Goal: Navigation & Orientation: Understand site structure

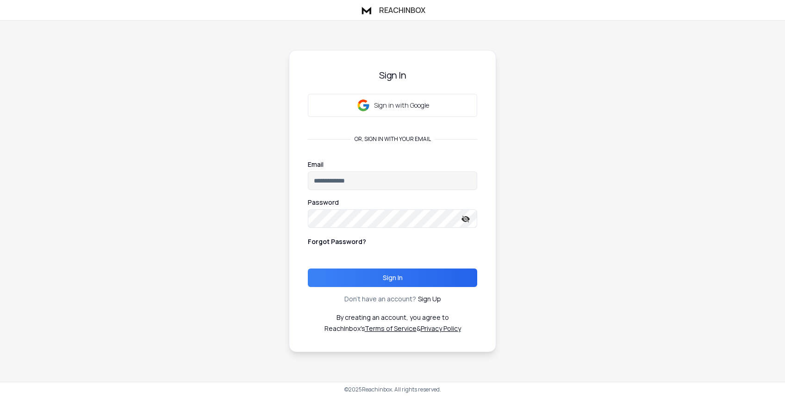
click at [360, 181] on input "email" at bounding box center [392, 181] width 169 height 19
type input "**********"
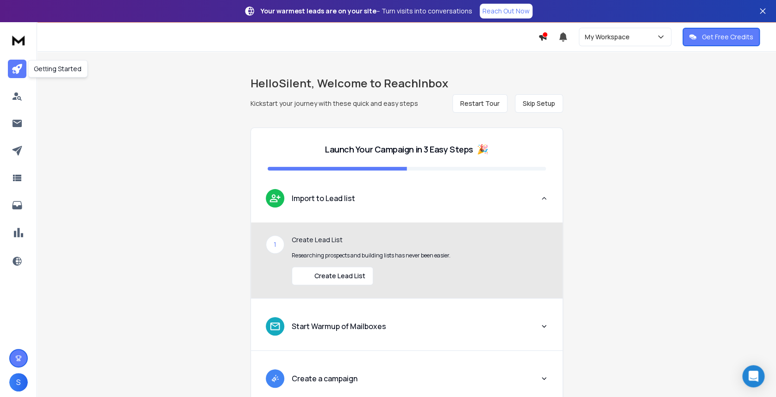
click at [19, 65] on icon at bounding box center [17, 69] width 10 height 10
click at [18, 120] on icon at bounding box center [16, 123] width 9 height 7
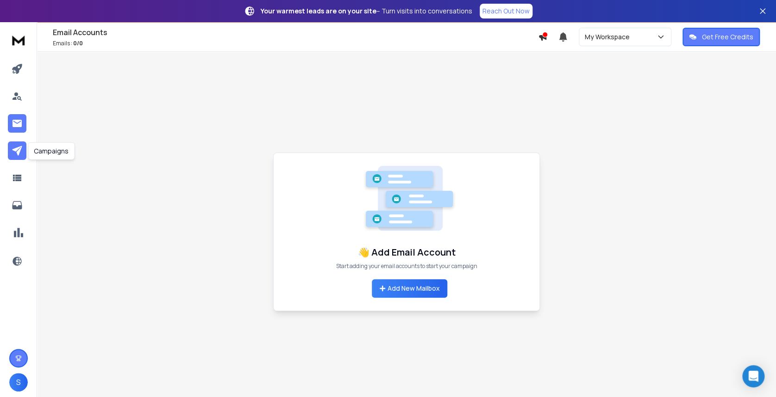
click at [16, 143] on link at bounding box center [17, 151] width 19 height 19
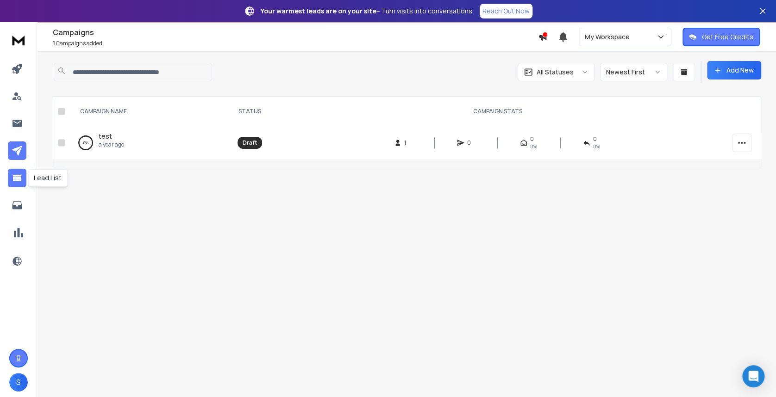
click at [19, 178] on icon at bounding box center [17, 178] width 8 height 6
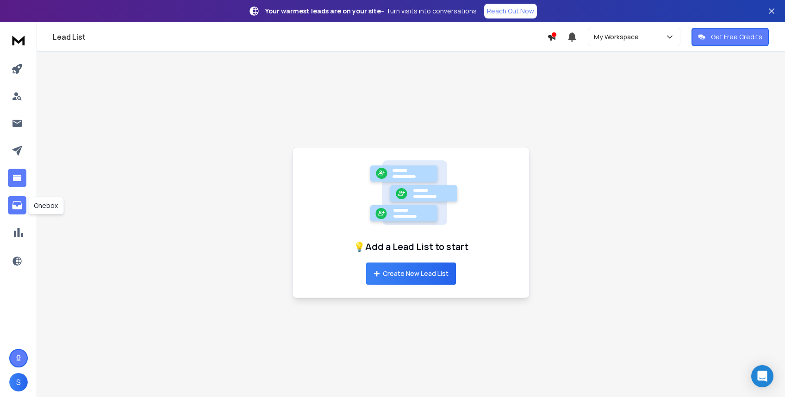
click at [14, 205] on icon at bounding box center [17, 205] width 11 height 11
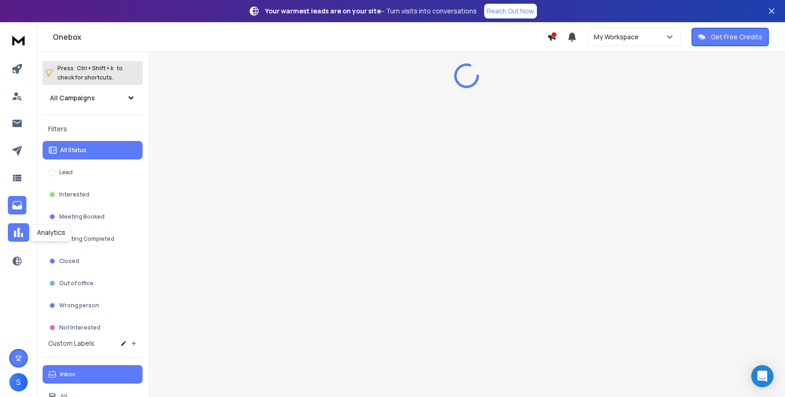
click at [14, 229] on icon at bounding box center [19, 233] width 14 height 14
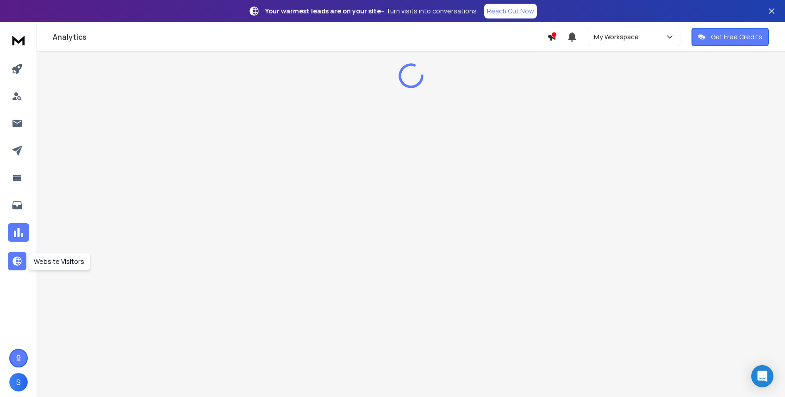
click at [16, 258] on icon at bounding box center [16, 261] width 9 height 9
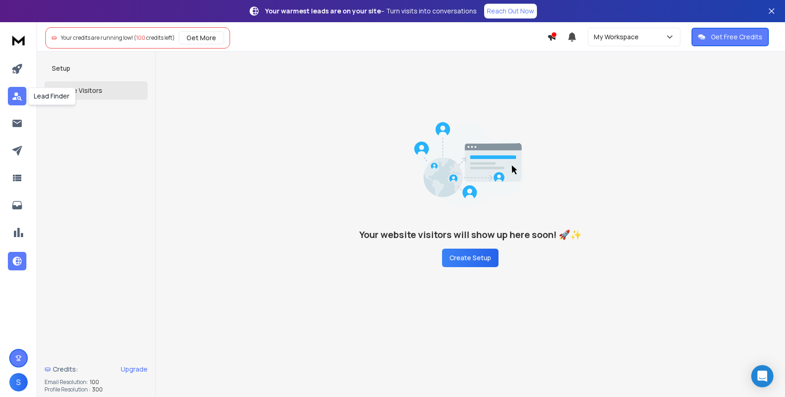
click at [16, 98] on icon at bounding box center [17, 96] width 11 height 11
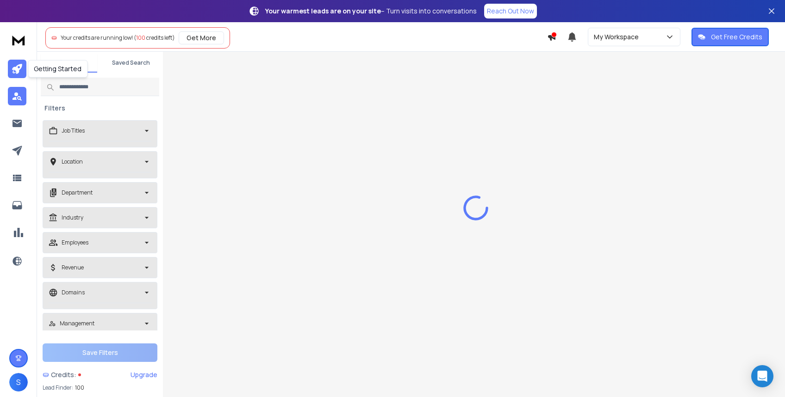
click at [17, 69] on icon at bounding box center [17, 69] width 10 height 10
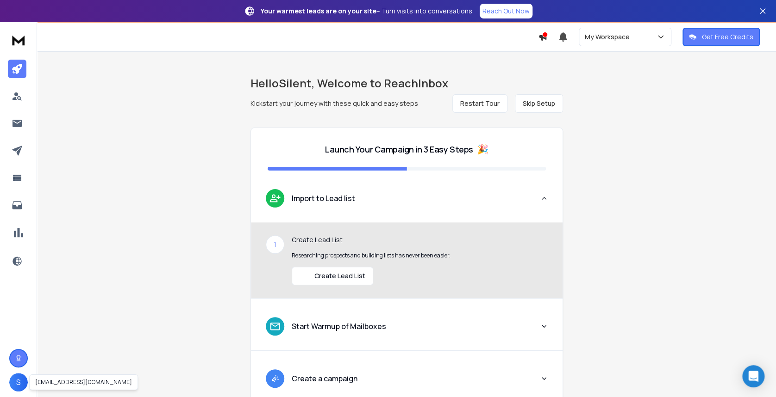
click at [19, 379] on span "S" at bounding box center [18, 382] width 19 height 19
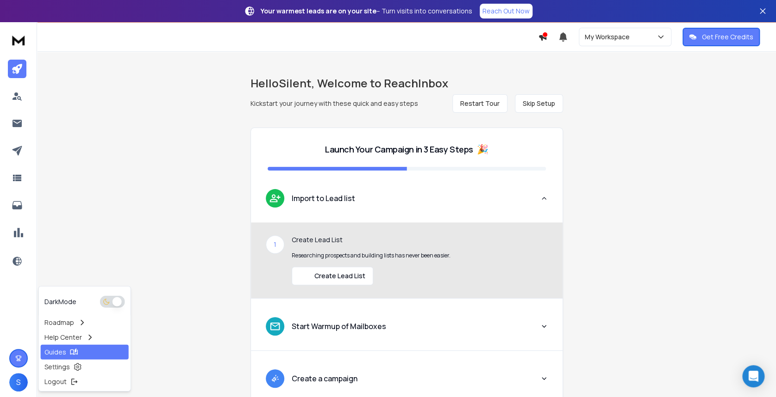
click at [19, 43] on img at bounding box center [18, 39] width 19 height 17
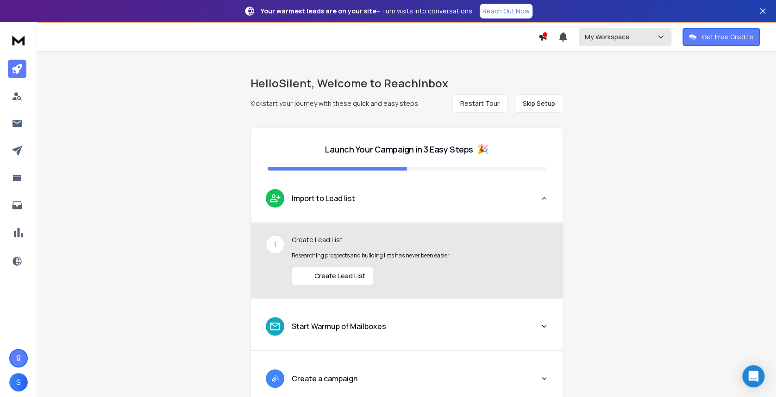
click at [629, 36] on p "My Workspace" at bounding box center [608, 36] width 49 height 9
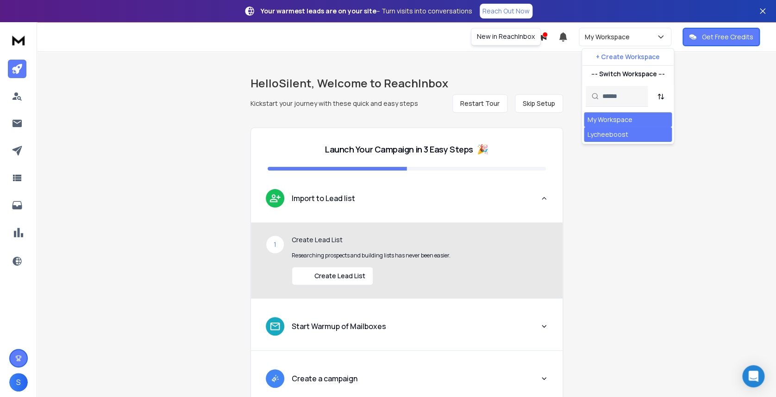
click at [556, 33] on div "My Workspace Get Free Credits" at bounding box center [649, 37] width 222 height 19
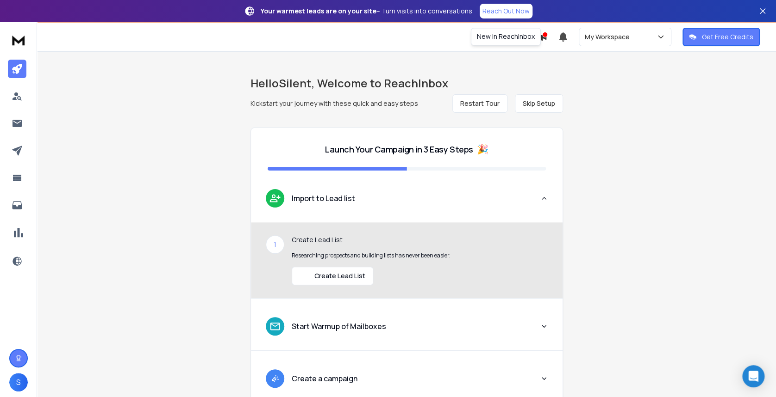
click at [547, 35] on div at bounding box center [545, 35] width 6 height 6
click at [545, 37] on icon at bounding box center [542, 36] width 7 height 7
click at [546, 38] on icon at bounding box center [542, 36] width 7 height 7
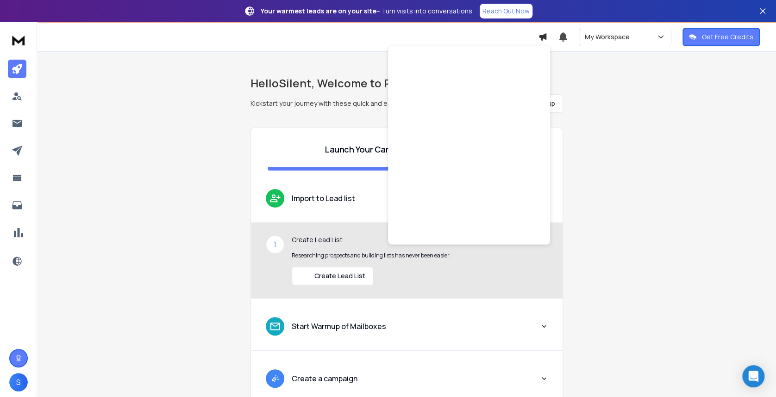
click at [23, 41] on img at bounding box center [18, 39] width 19 height 17
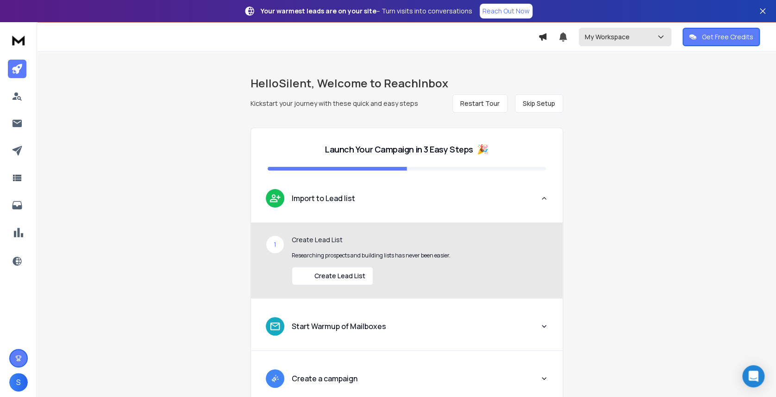
click at [618, 37] on p "My Workspace" at bounding box center [608, 36] width 49 height 9
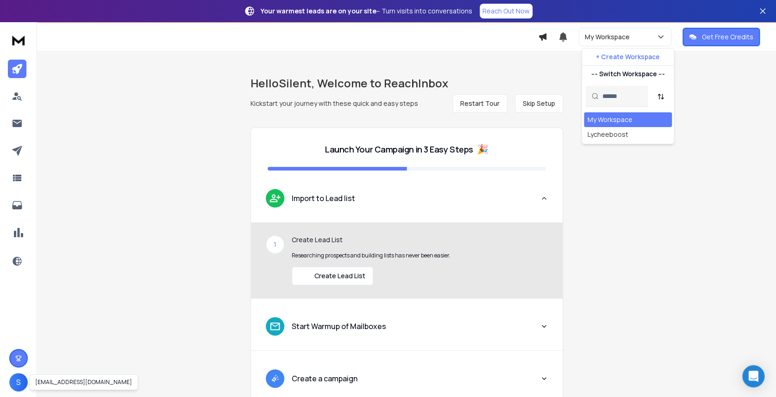
click at [18, 381] on span "S" at bounding box center [18, 382] width 19 height 19
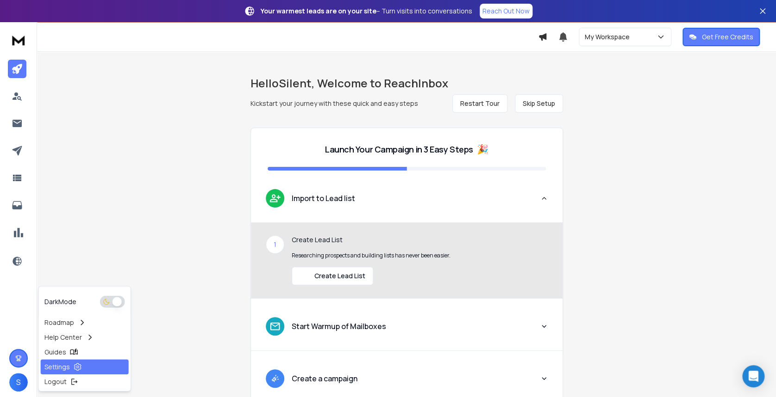
click at [75, 369] on icon at bounding box center [78, 367] width 8 height 8
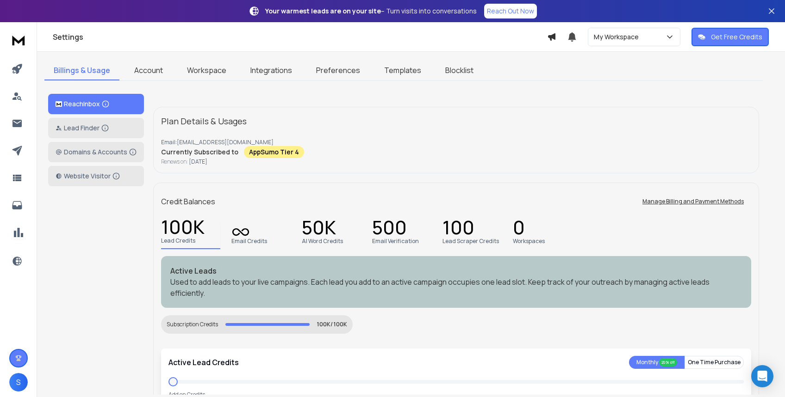
scroll to position [51, 0]
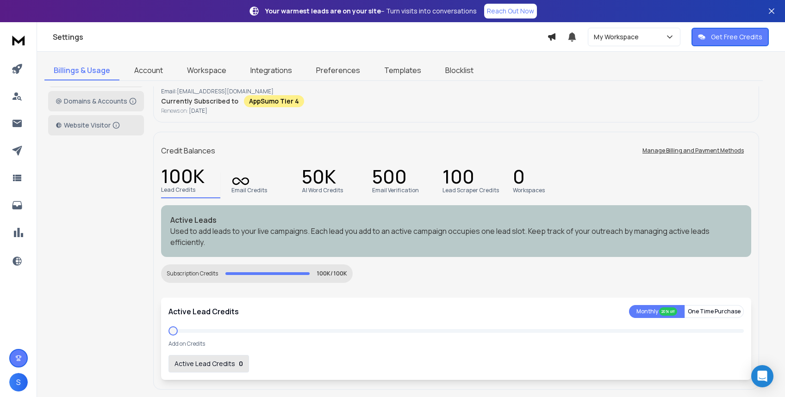
click at [97, 124] on button "Website Visitor" at bounding box center [96, 125] width 96 height 20
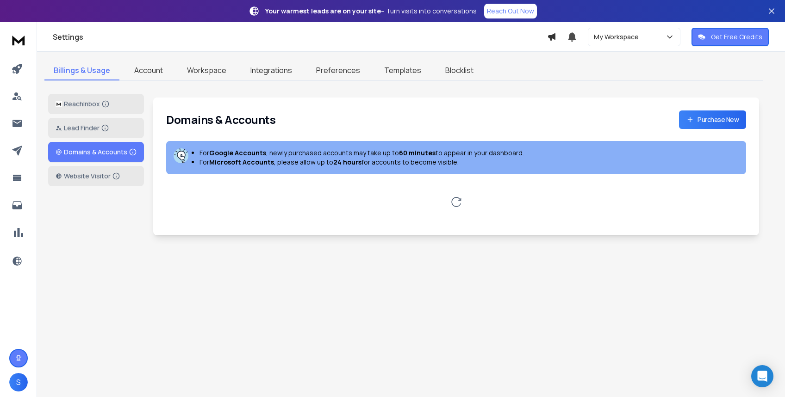
scroll to position [0, 0]
click at [95, 103] on div "ReachInbox Lead Finder Domains & Accounts Website Visitor" at bounding box center [96, 103] width 96 height 19
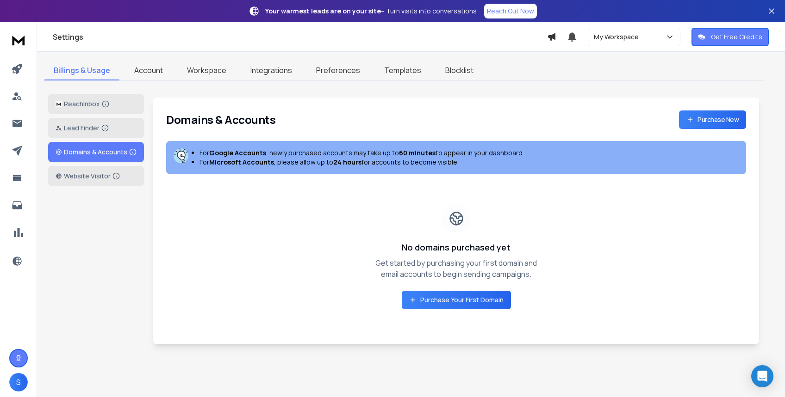
click at [100, 155] on button "Domains & Accounts" at bounding box center [96, 152] width 96 height 20
click at [95, 180] on button "Website Visitor" at bounding box center [96, 176] width 96 height 20
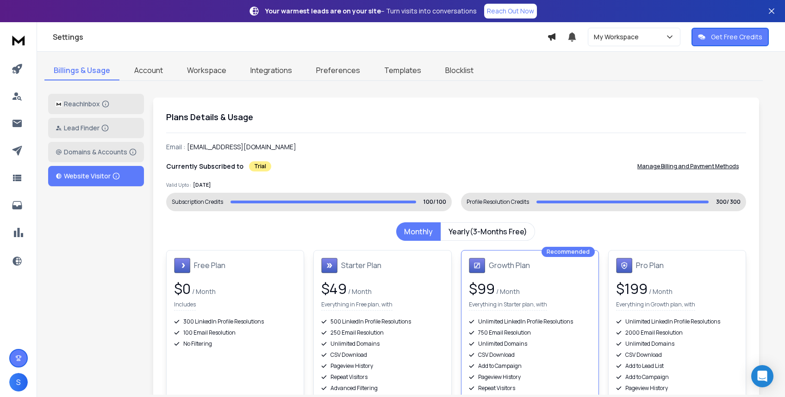
click at [211, 73] on link "Workspace" at bounding box center [207, 70] width 58 height 19
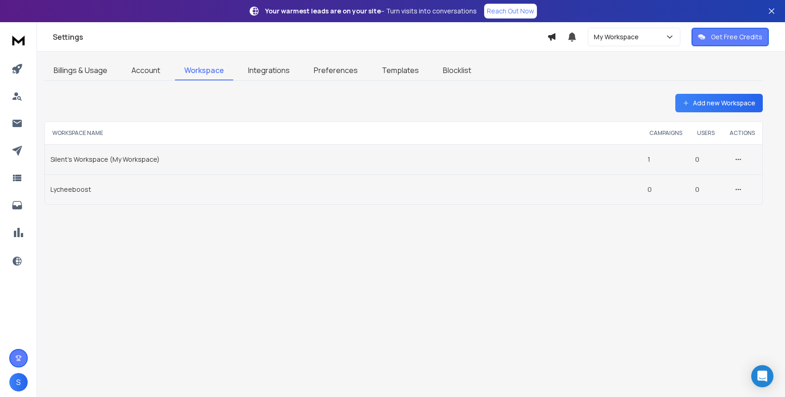
click at [321, 71] on link "Preferences" at bounding box center [335, 70] width 62 height 19
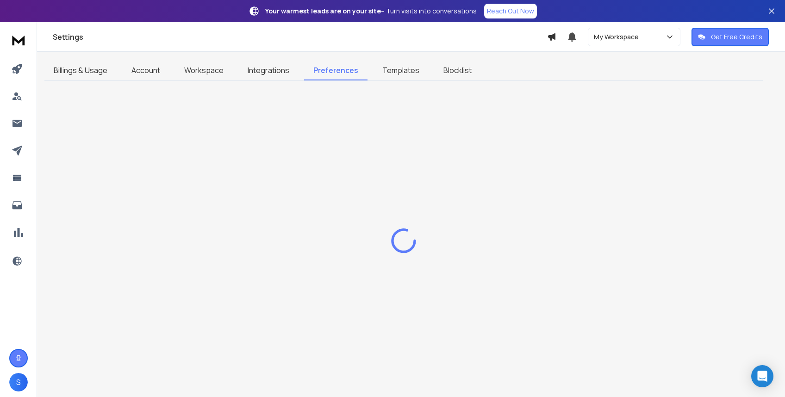
click at [373, 71] on link "Templates" at bounding box center [401, 70] width 56 height 19
click at [414, 64] on link "Templates" at bounding box center [400, 70] width 57 height 19
click at [472, 67] on link "Blocklist" at bounding box center [458, 70] width 47 height 19
click at [68, 69] on link "Billings & Usage" at bounding box center [80, 70] width 72 height 19
